Goal: Task Accomplishment & Management: Use online tool/utility

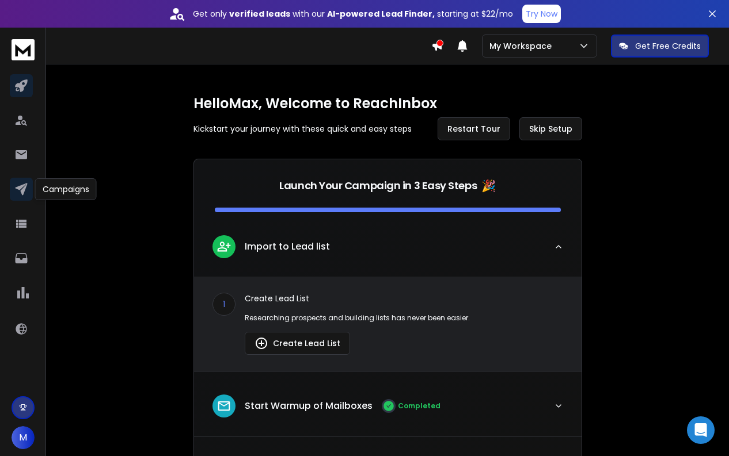
click at [24, 200] on link at bounding box center [21, 189] width 23 height 23
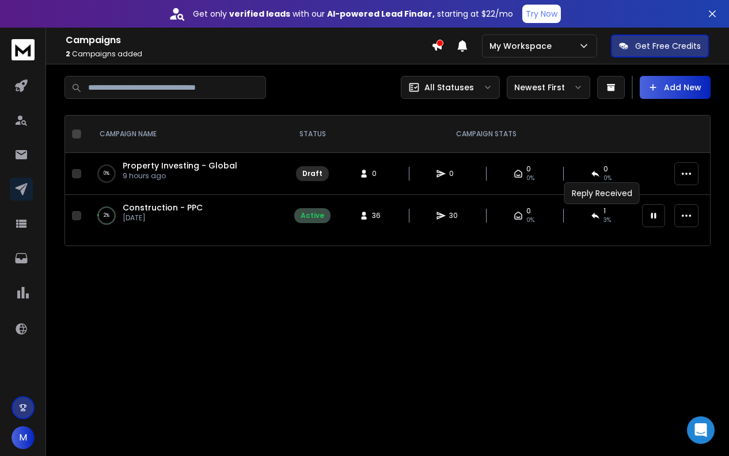
click at [598, 214] on icon at bounding box center [595, 216] width 10 height 10
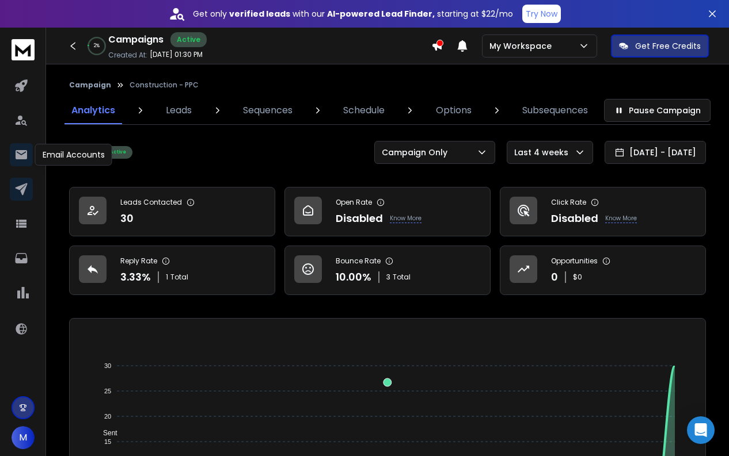
click at [21, 154] on icon at bounding box center [21, 155] width 14 height 14
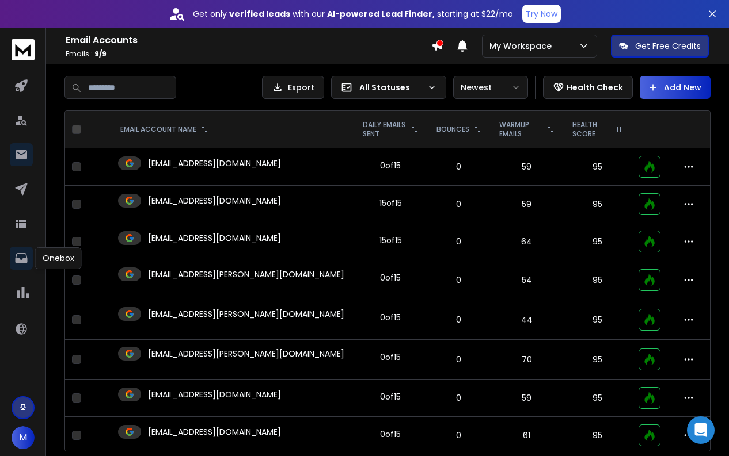
click at [22, 250] on link at bounding box center [21, 258] width 23 height 23
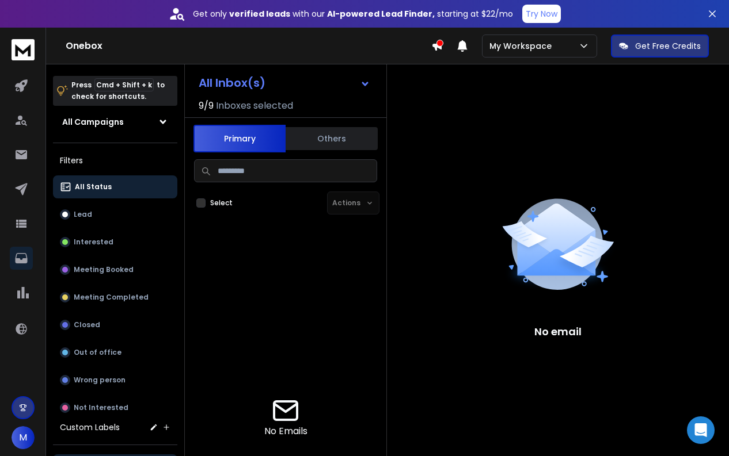
click at [327, 135] on button "Others" at bounding box center [331, 138] width 92 height 25
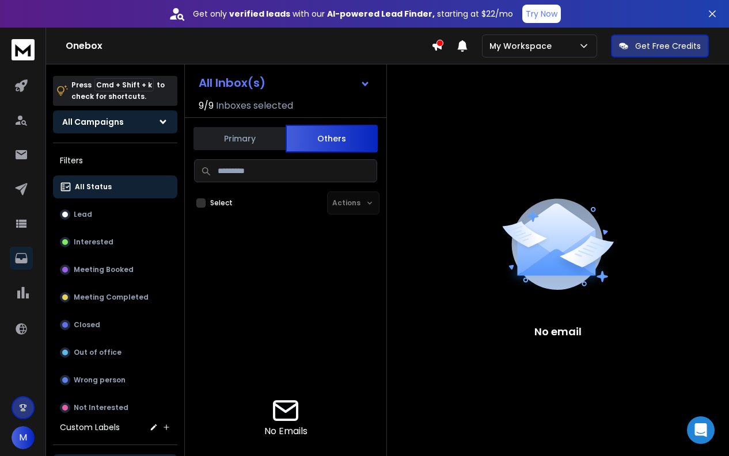
click at [147, 125] on button "All Campaigns" at bounding box center [115, 121] width 124 height 23
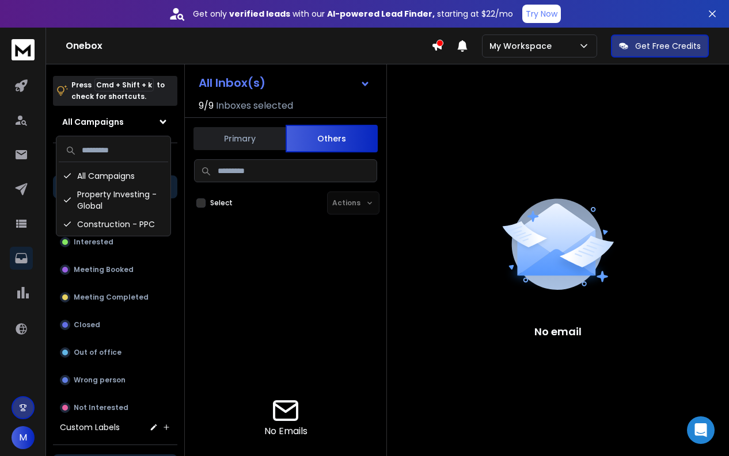
click at [129, 146] on input at bounding box center [113, 150] width 109 height 23
click at [246, 256] on div "No Emails" at bounding box center [285, 395] width 192 height 338
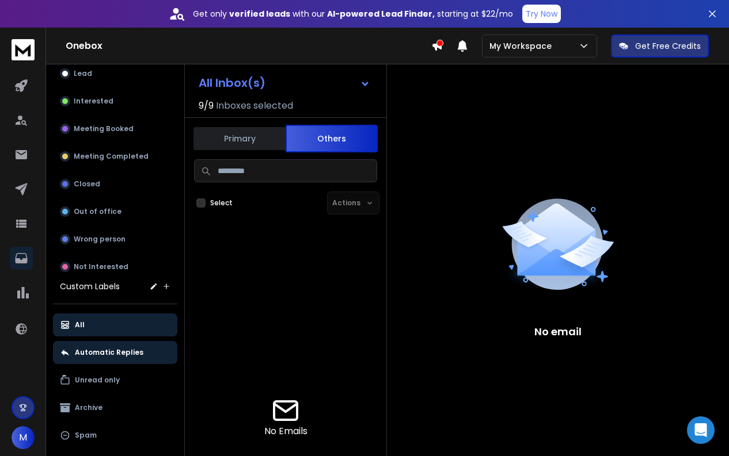
scroll to position [146, 0]
click at [120, 348] on p "Automatic Replies" at bounding box center [109, 352] width 68 height 9
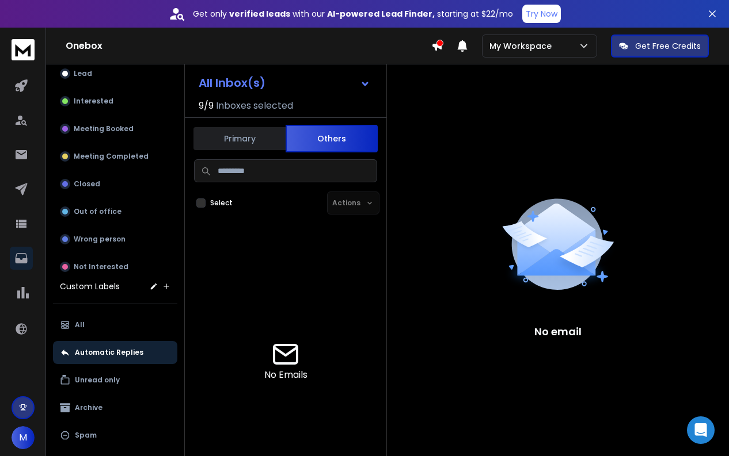
scroll to position [65, 0]
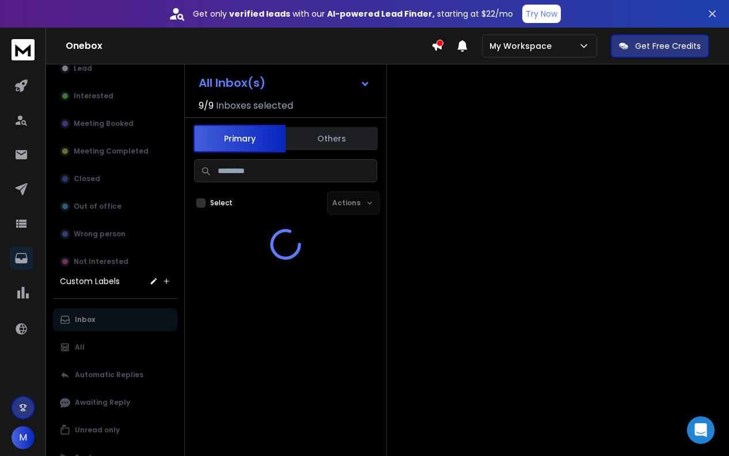
click at [226, 140] on button "Primary" at bounding box center [239, 139] width 92 height 28
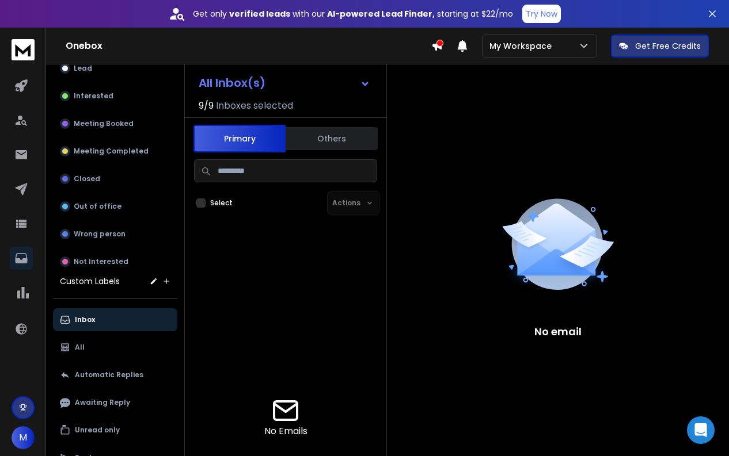
click at [338, 140] on button "Others" at bounding box center [331, 138] width 92 height 25
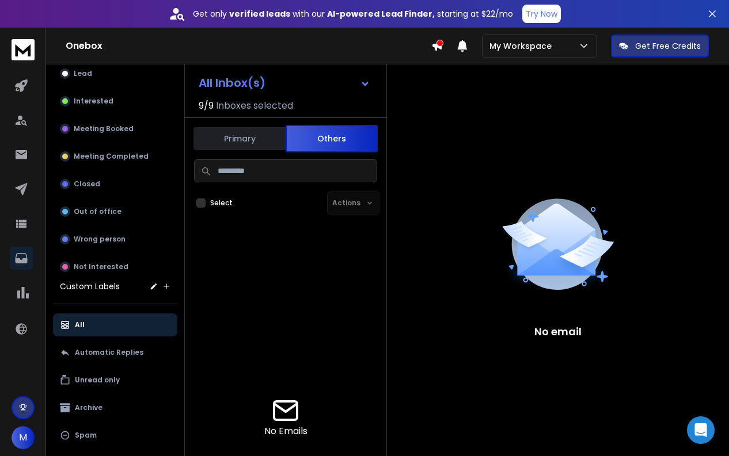
click at [228, 129] on button "Primary" at bounding box center [239, 138] width 92 height 25
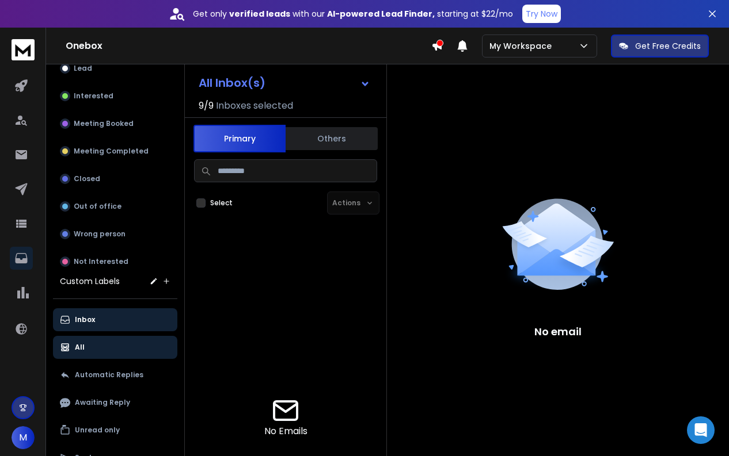
click at [95, 354] on button "All" at bounding box center [115, 347] width 124 height 23
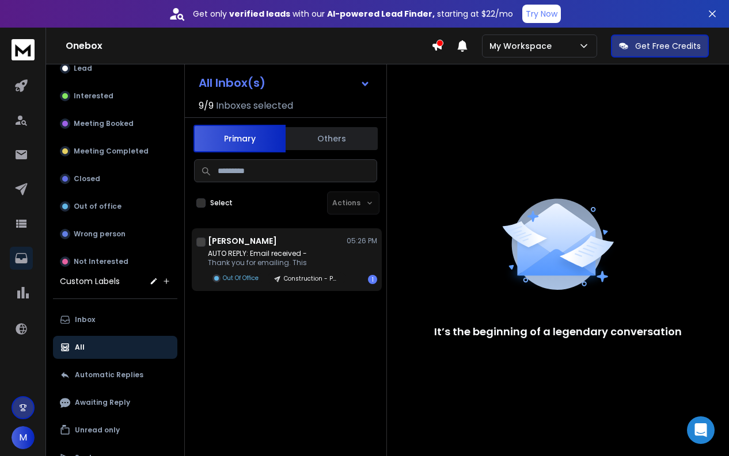
click at [266, 254] on p "AUTO REPLY: Email received -" at bounding box center [277, 253] width 138 height 9
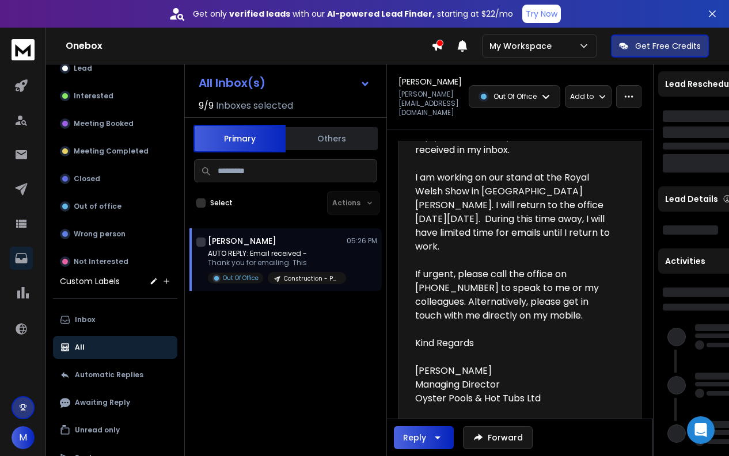
scroll to position [218, 0]
